Goal: Answer question/provide support

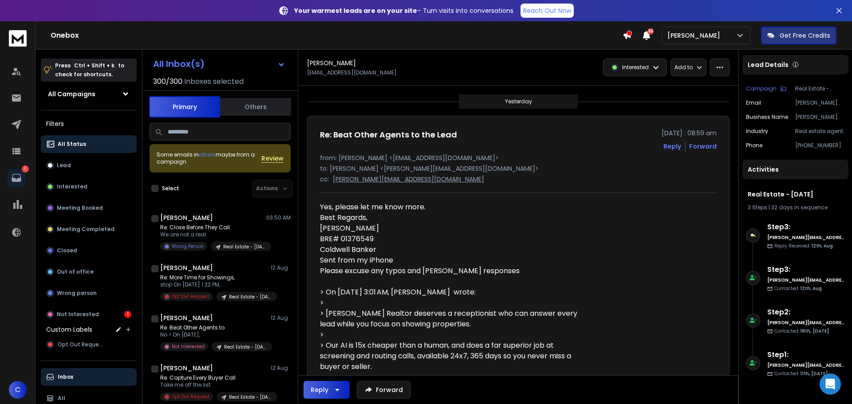
scroll to position [329, 0]
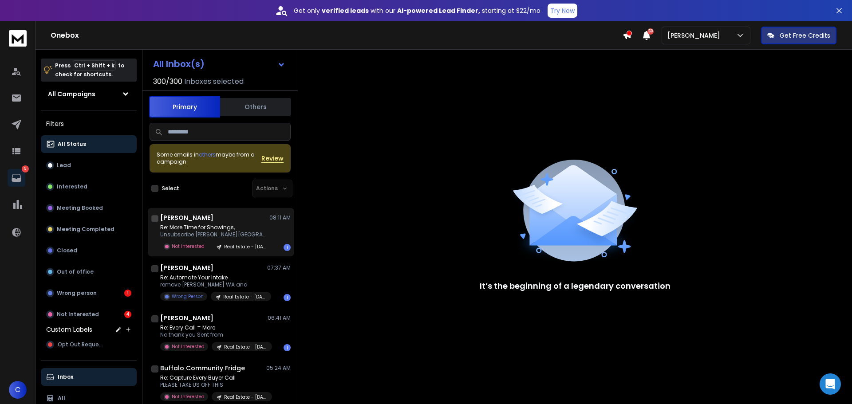
click at [223, 227] on p "Re: More Time for Showings," at bounding box center [213, 227] width 107 height 7
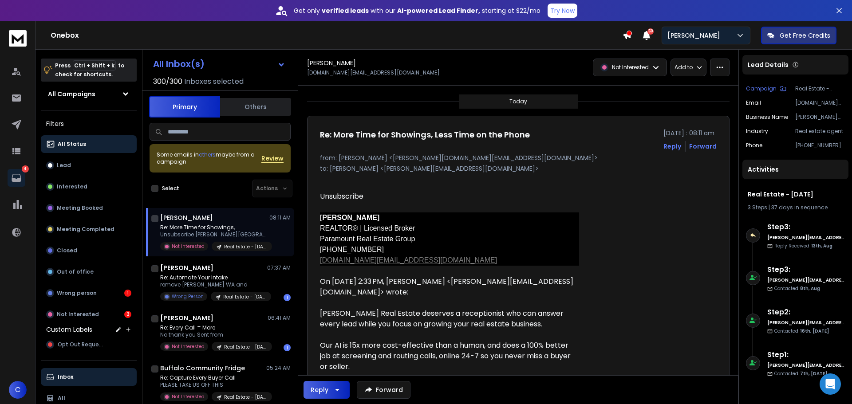
click at [708, 32] on div "[PERSON_NAME]" at bounding box center [706, 35] width 77 height 9
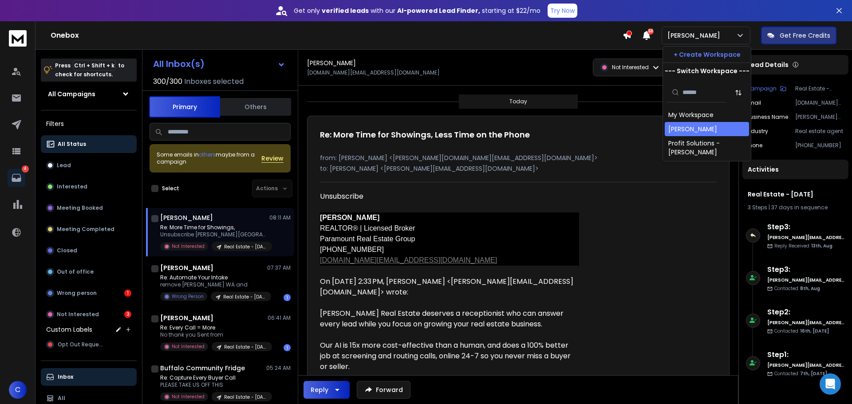
click at [538, 64] on div "Not Interested Add to" at bounding box center [625, 68] width 209 height 18
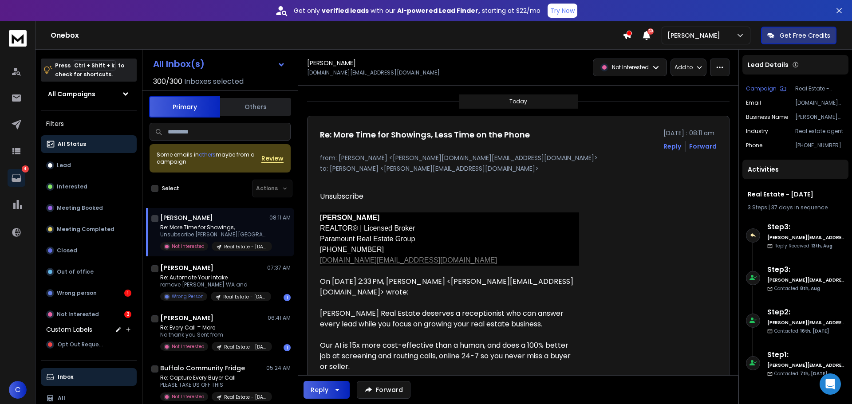
click at [635, 66] on p "Not Interested" at bounding box center [630, 67] width 37 height 7
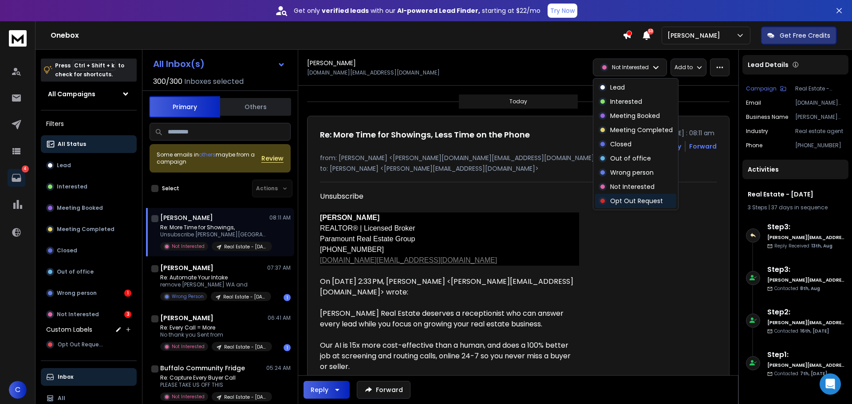
click at [642, 198] on p "Opt Out Request" at bounding box center [636, 201] width 53 height 9
